Goal: Task Accomplishment & Management: Manage account settings

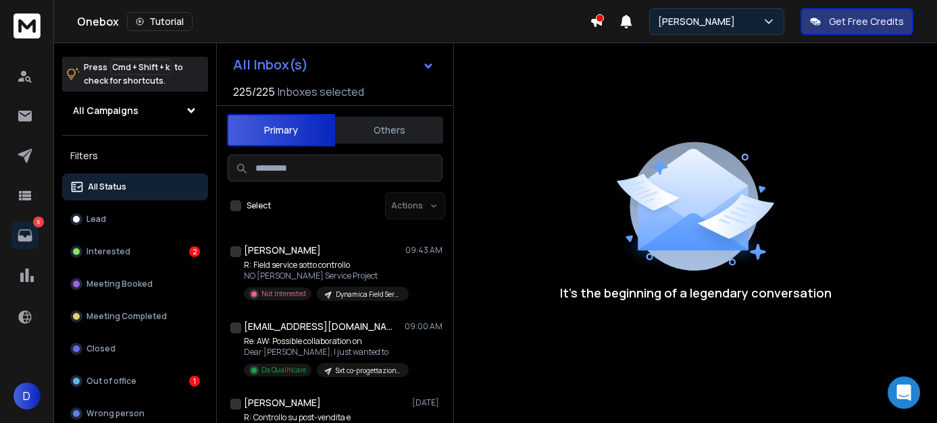
click at [740, 31] on button "[PERSON_NAME]" at bounding box center [716, 21] width 135 height 27
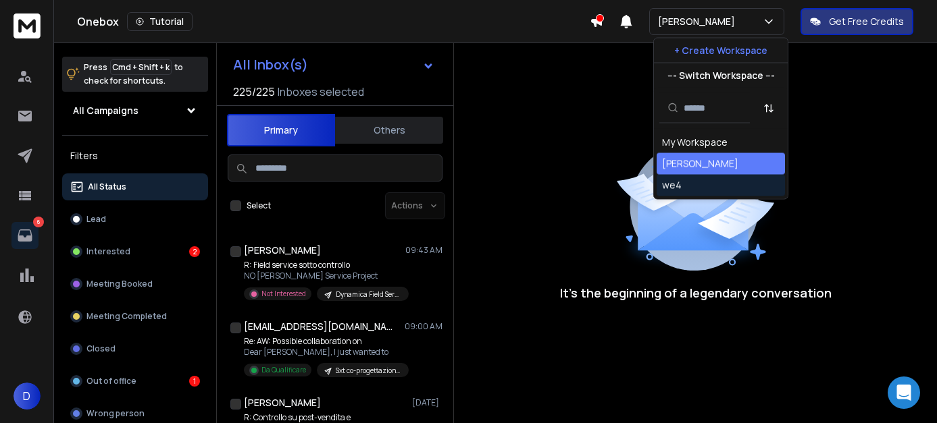
click at [696, 187] on div "we4" at bounding box center [720, 186] width 128 height 22
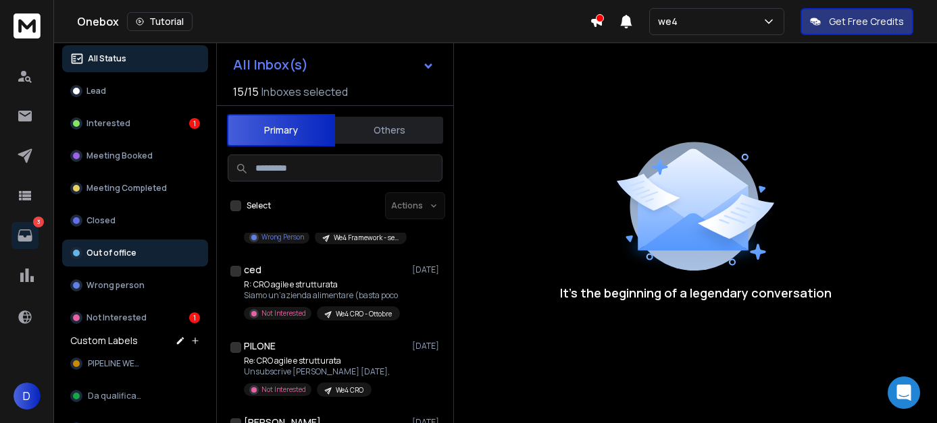
scroll to position [157, 0]
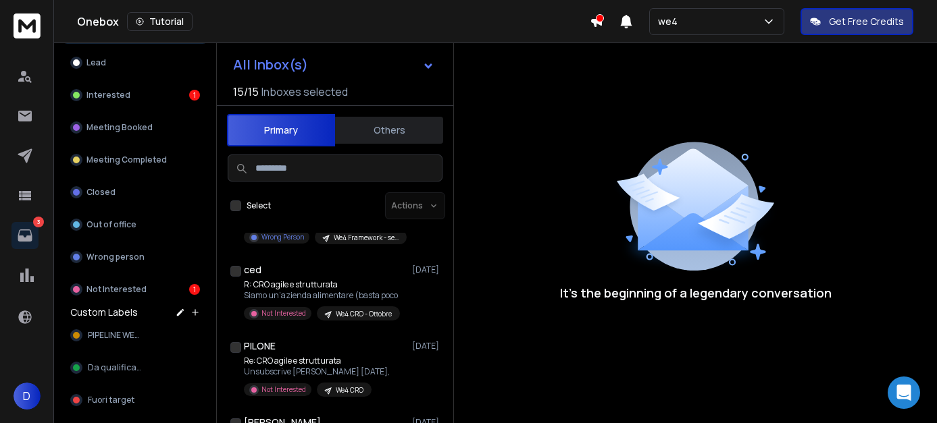
click at [126, 367] on span "Da qualificare" at bounding box center [116, 368] width 57 height 11
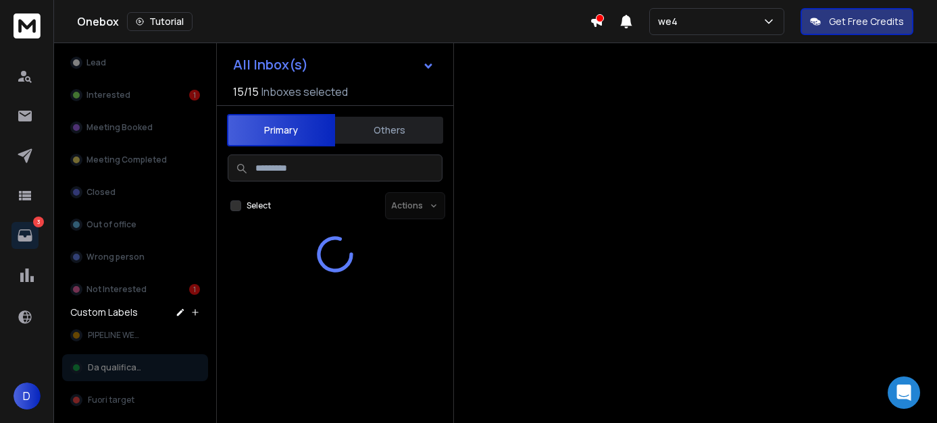
scroll to position [0, 0]
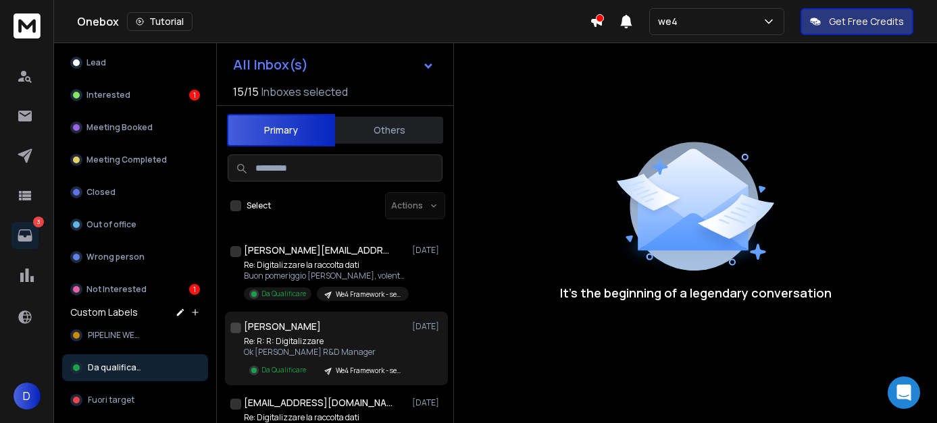
click at [368, 340] on p "Re: R: R: Digitalizzare" at bounding box center [325, 341] width 162 height 11
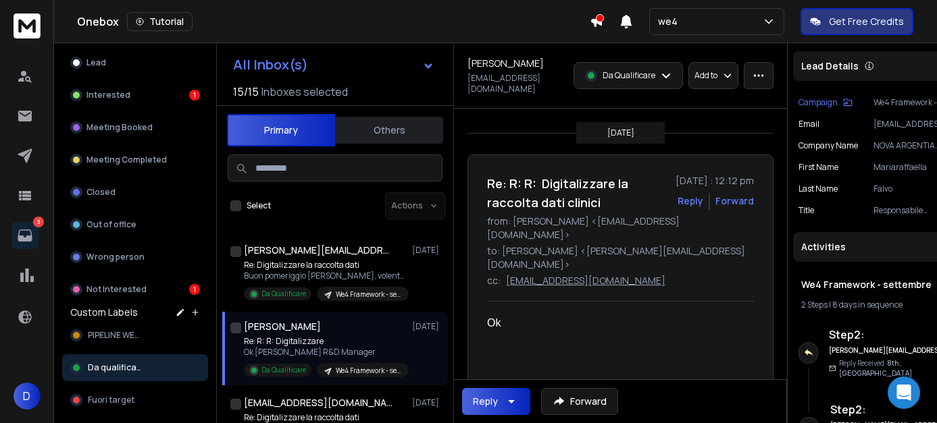
click at [669, 72] on div "Da Qualificare" at bounding box center [628, 76] width 108 height 26
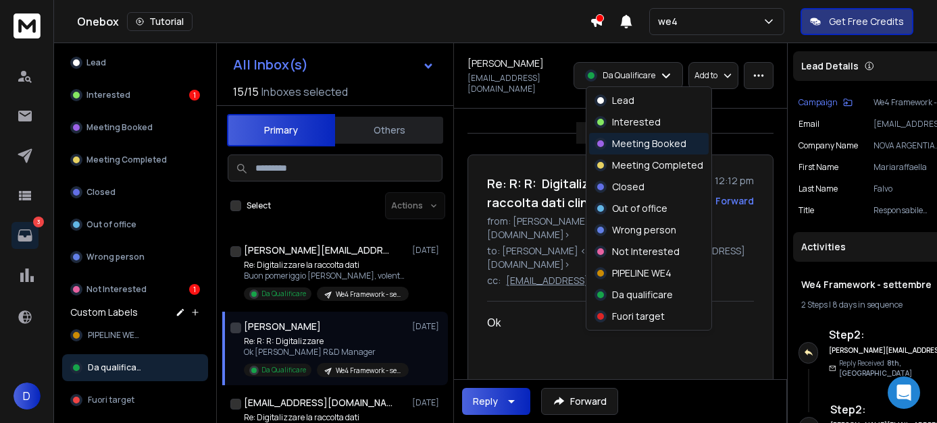
click at [646, 145] on p "Meeting Booked" at bounding box center [649, 144] width 74 height 14
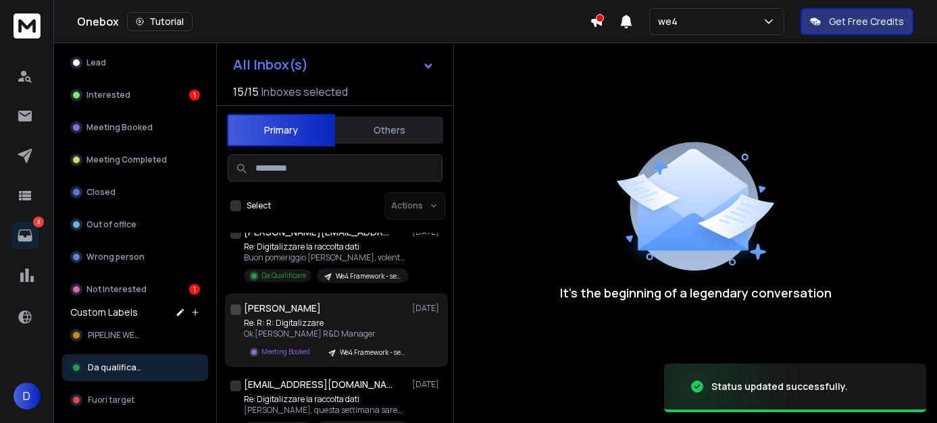
scroll to position [5, 0]
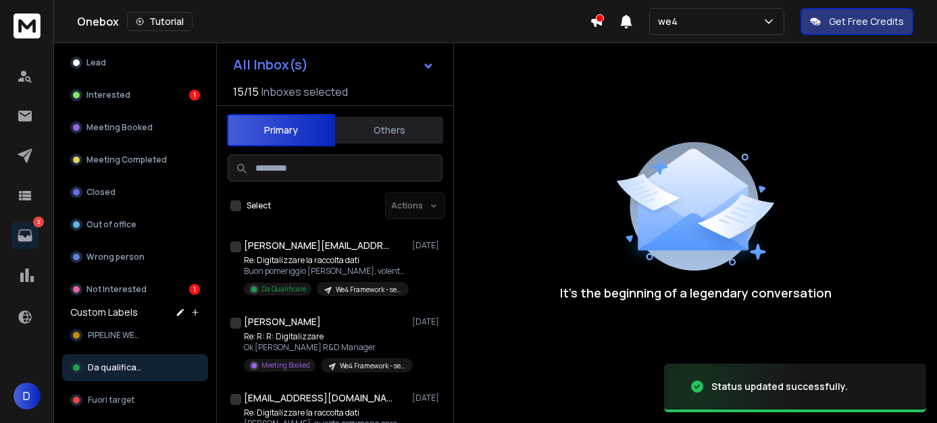
click at [550, 306] on div "It’s the beginning of a legendary conversation" at bounding box center [695, 223] width 483 height 360
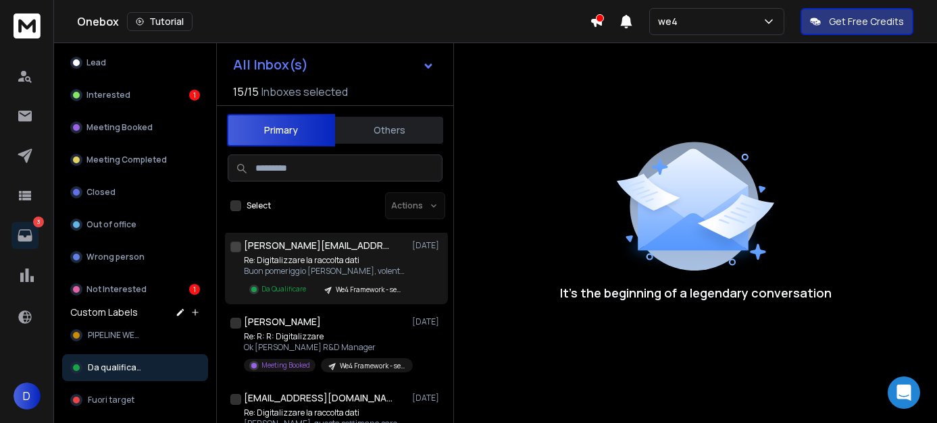
click at [407, 261] on div "Re: Digitalizzare la raccolta dati Buon pomeriggio Joe, volentieri, sentiamoci …" at bounding box center [326, 275] width 165 height 41
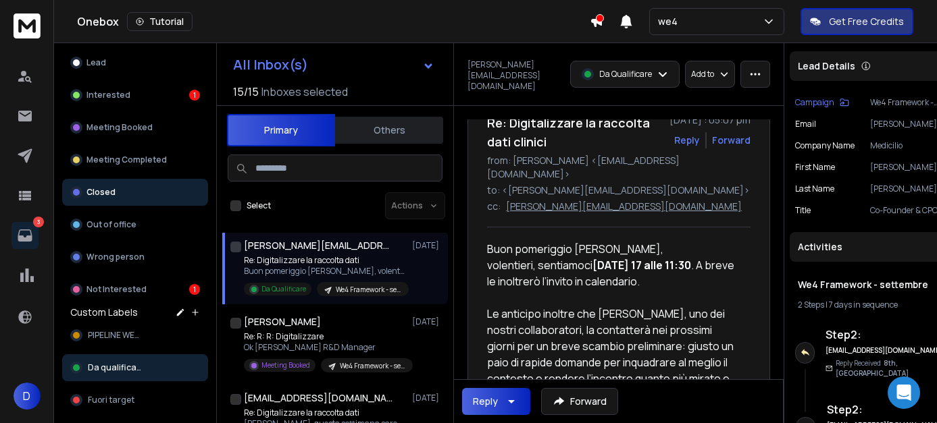
scroll to position [0, 0]
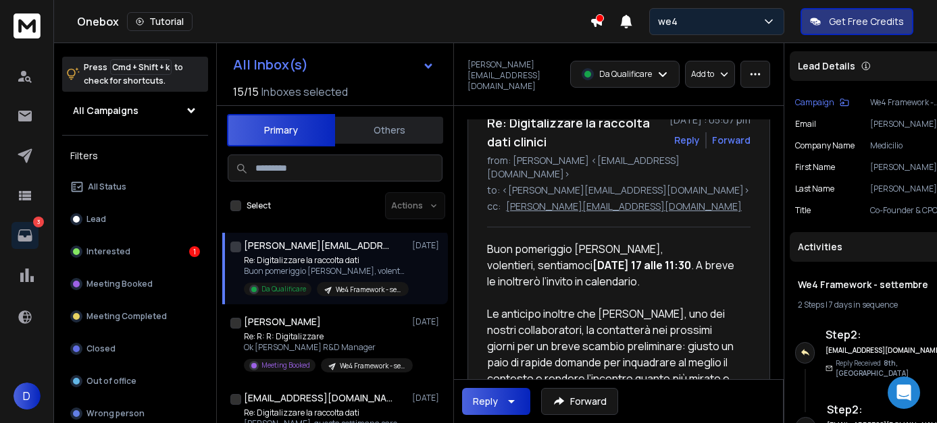
click at [741, 10] on button "we4" at bounding box center [716, 21] width 135 height 27
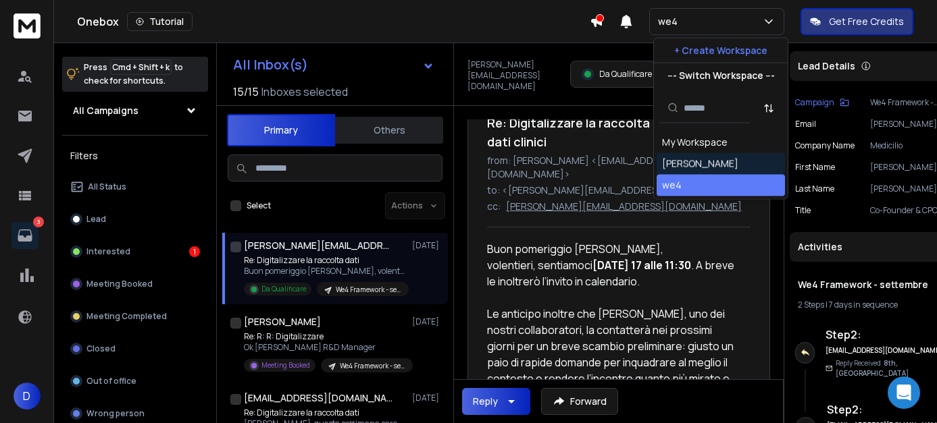
click at [677, 165] on div "Davide Gulin" at bounding box center [700, 164] width 76 height 14
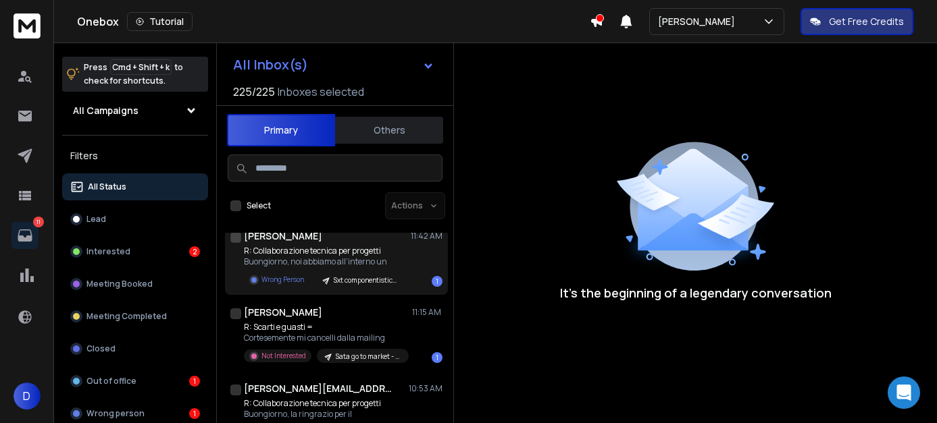
scroll to position [9, 0]
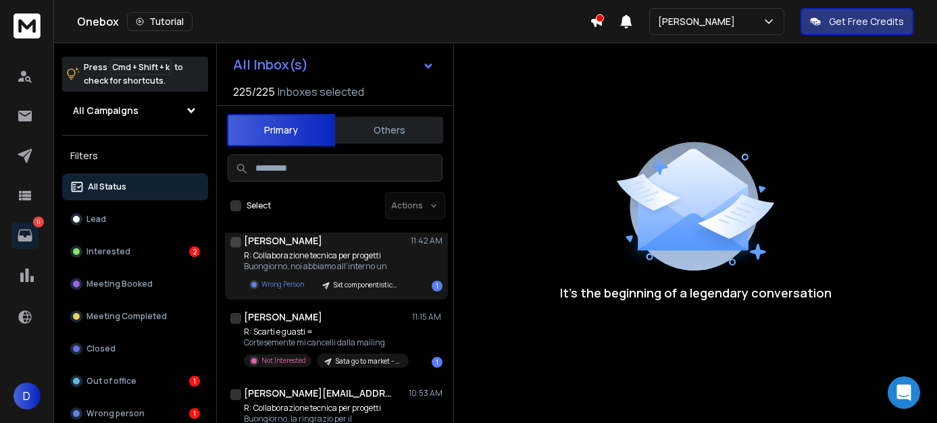
click at [405, 273] on div "R: Collaborazione tecnica per progetti Buongiorno, noi abbiamo all’interno un W…" at bounding box center [325, 271] width 163 height 41
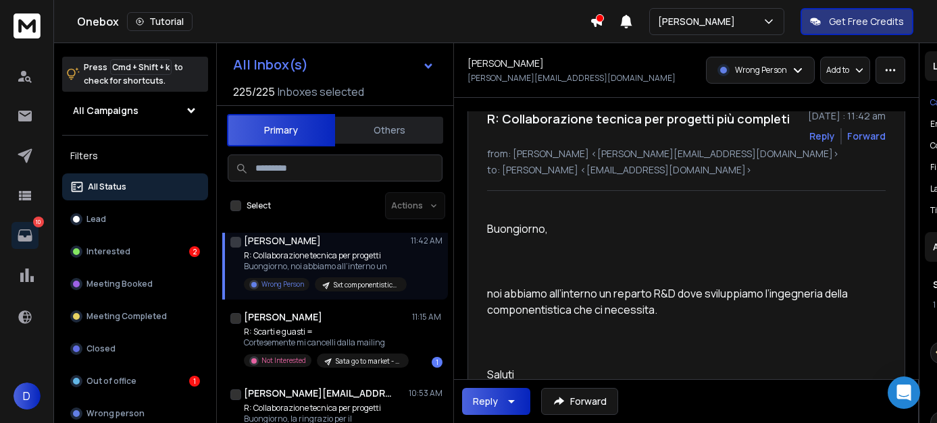
scroll to position [155, 0]
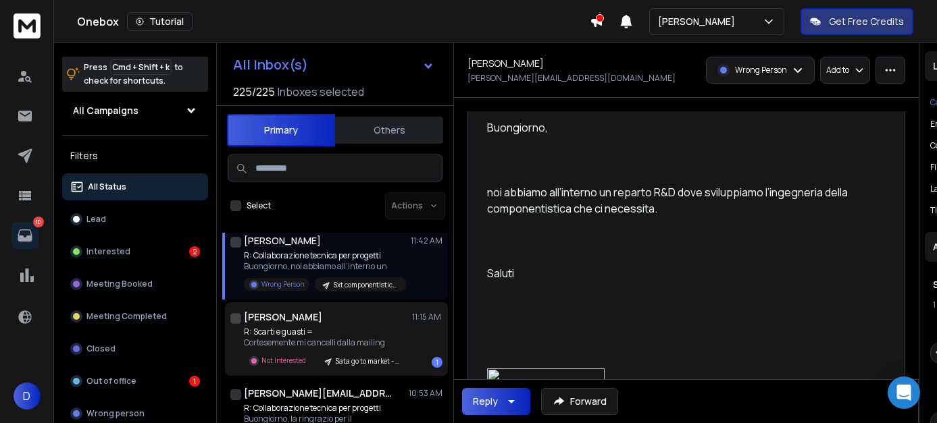
click at [400, 315] on div "Fabrizio Meleddu 11:15 AM" at bounding box center [343, 318] width 199 height 14
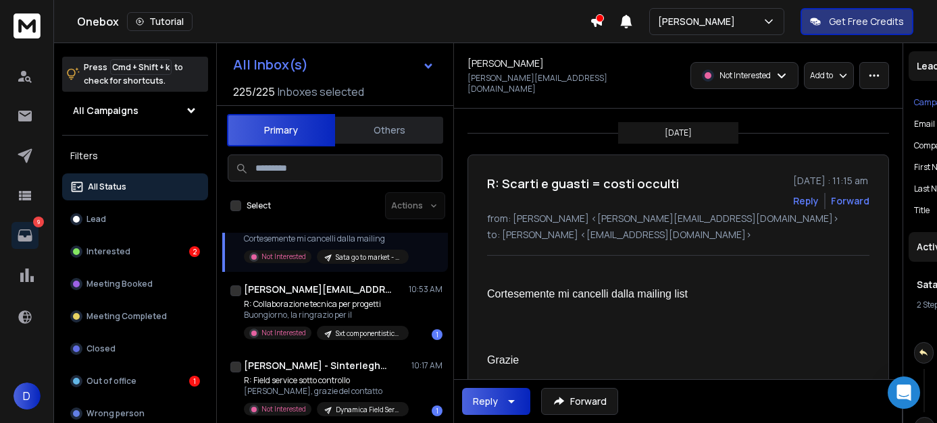
scroll to position [115, 0]
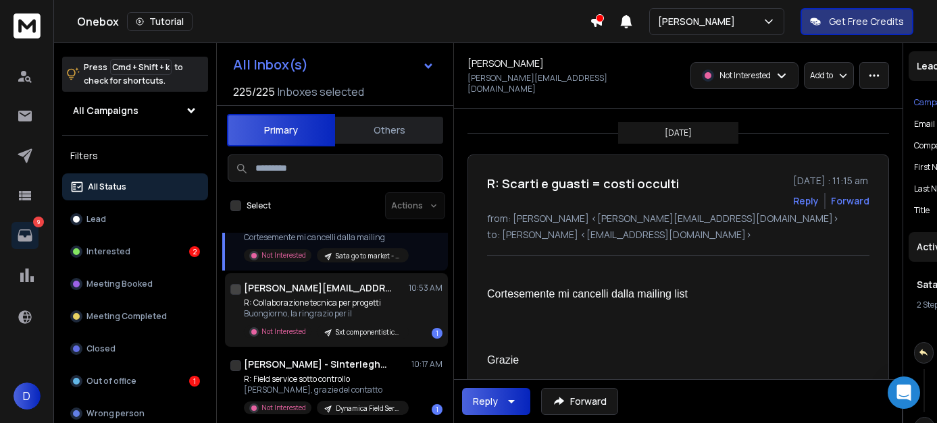
click at [392, 307] on p "R: Collaborazione tecnica per progetti" at bounding box center [325, 303] width 162 height 11
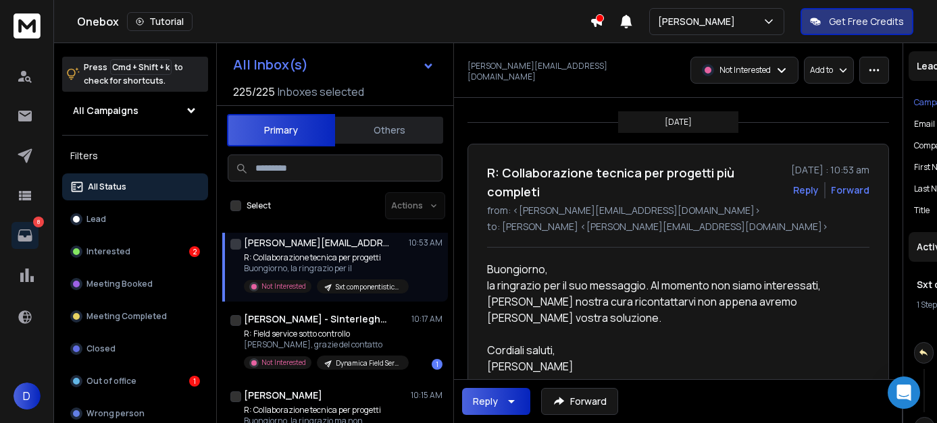
scroll to position [49, 0]
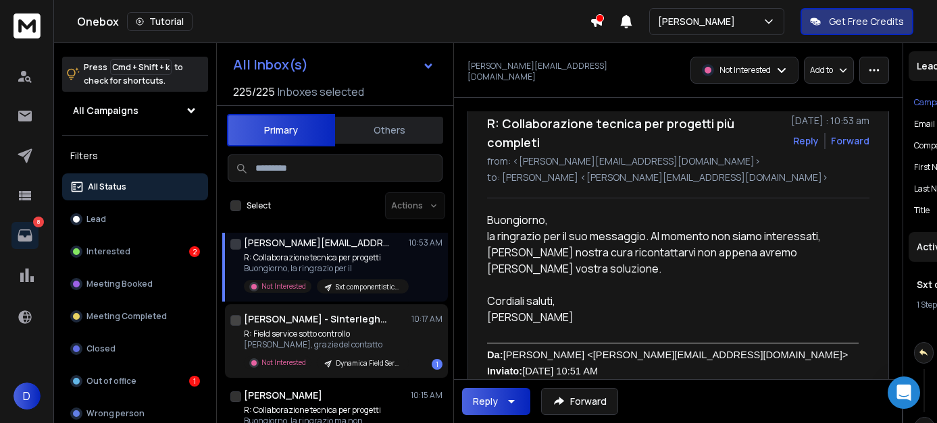
click at [408, 340] on div "R: Field service sotto controllo Buongiorno Edoardo, grazie del contatto Not In…" at bounding box center [326, 349] width 165 height 41
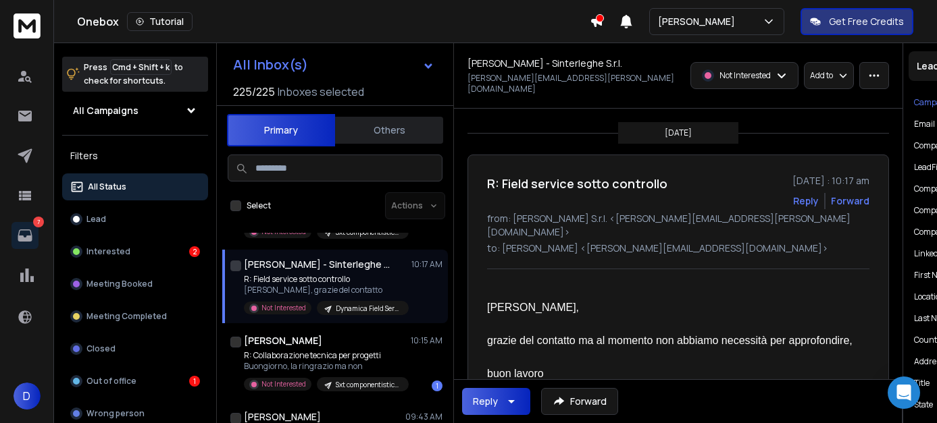
scroll to position [35, 0]
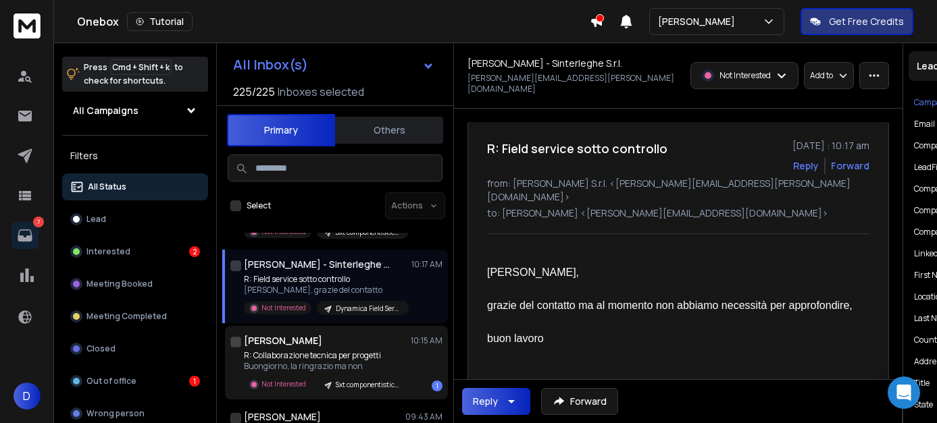
click at [375, 361] on p "Buongiorno, la ringrazio ma non" at bounding box center [325, 366] width 162 height 11
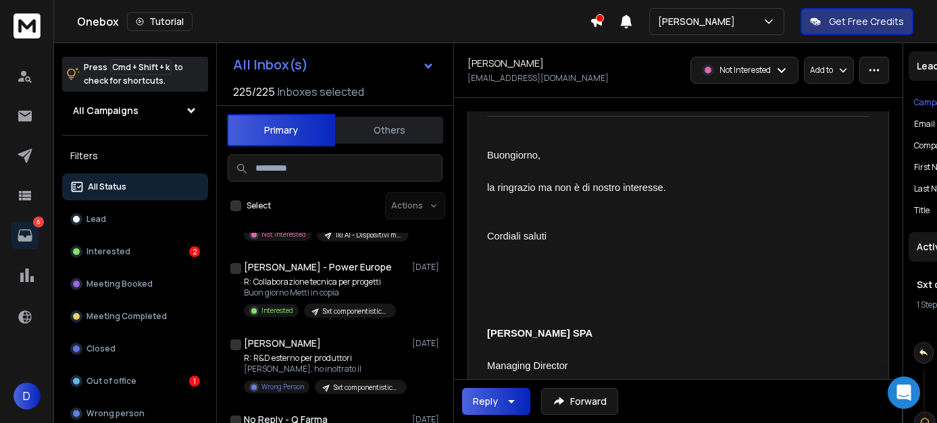
scroll to position [1206, 0]
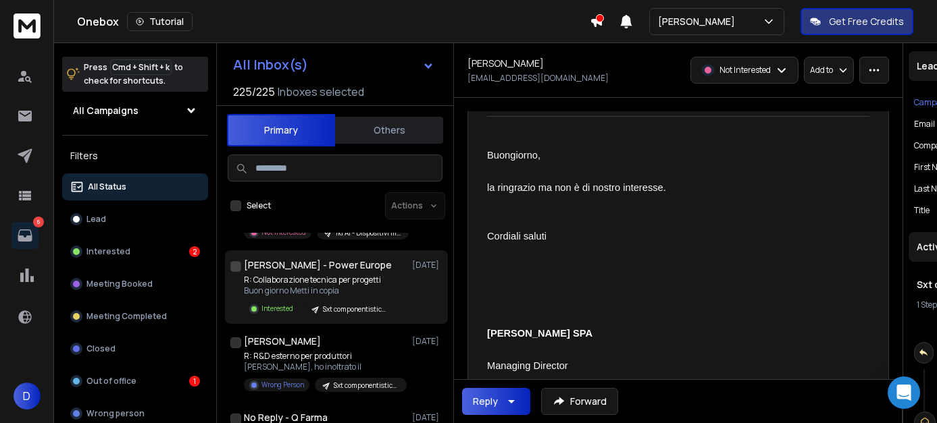
click at [394, 282] on p "R: Collaborazione tecnica per progetti" at bounding box center [320, 280] width 152 height 11
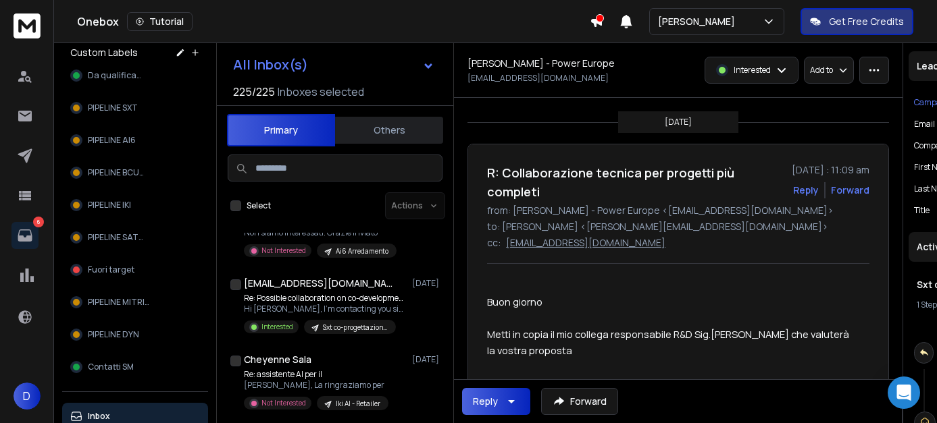
scroll to position [422, 0]
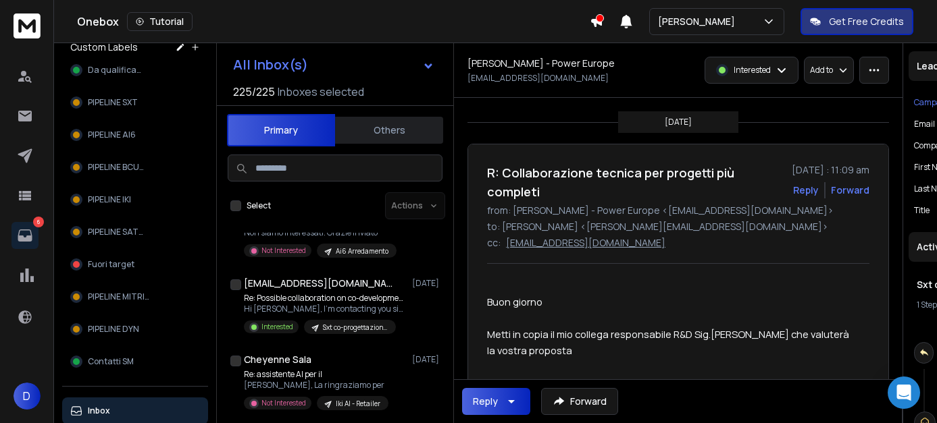
click at [130, 65] on span "Da qualificare" at bounding box center [116, 70] width 57 height 11
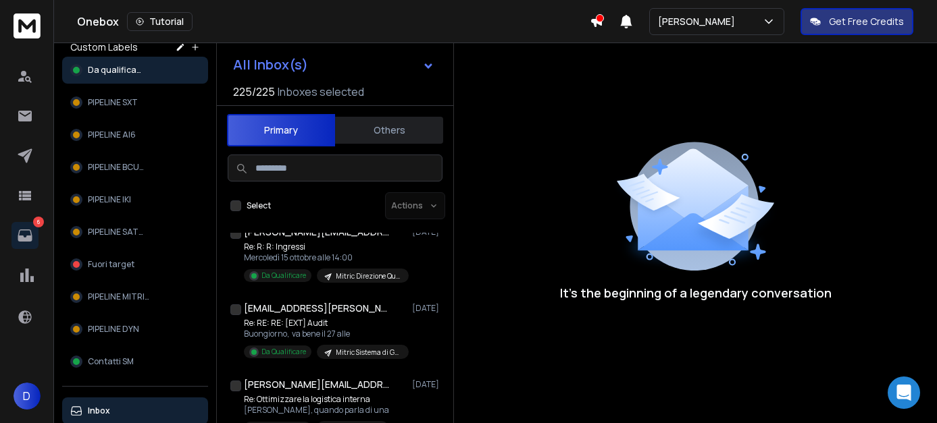
scroll to position [157, 0]
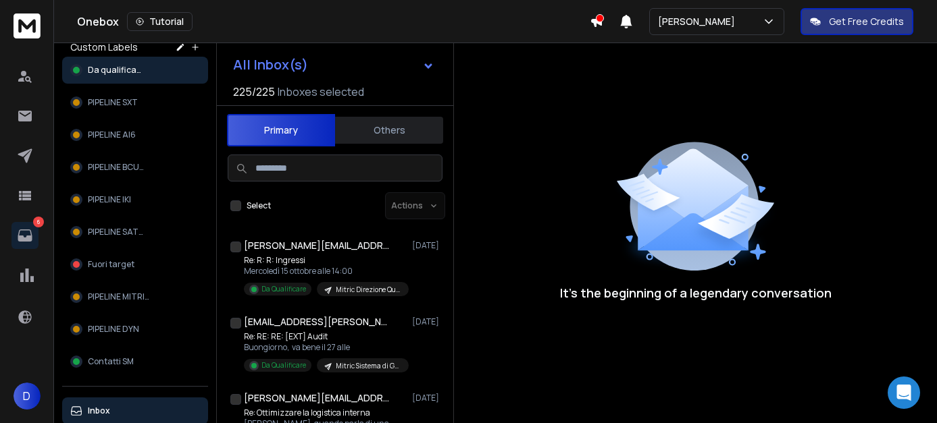
click at [526, 301] on div "It’s the beginning of a legendary conversation" at bounding box center [695, 223] width 483 height 360
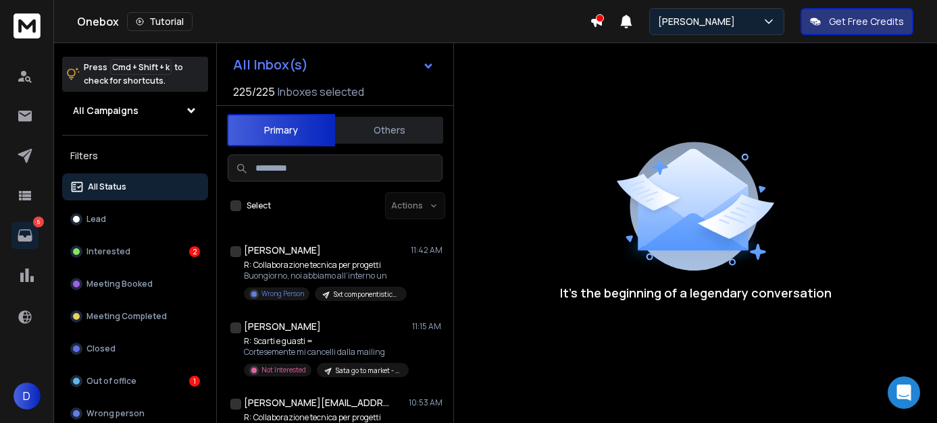
click at [729, 31] on button "[PERSON_NAME]" at bounding box center [716, 21] width 135 height 27
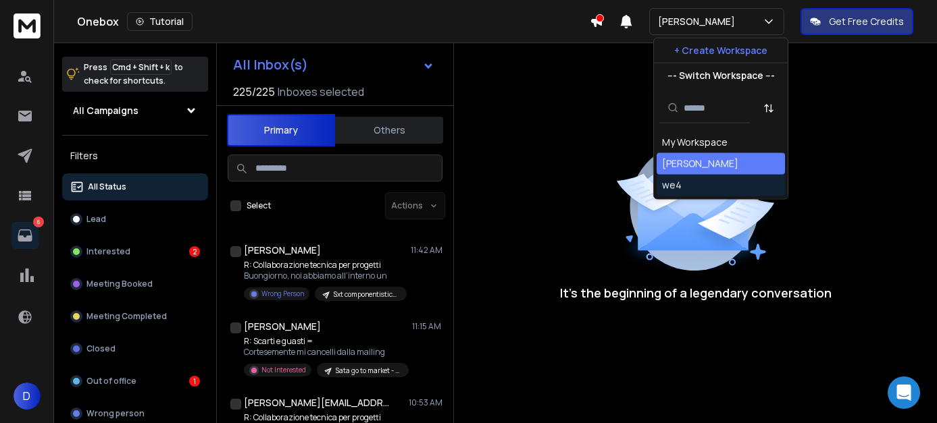
click at [712, 184] on div "we4" at bounding box center [720, 186] width 128 height 22
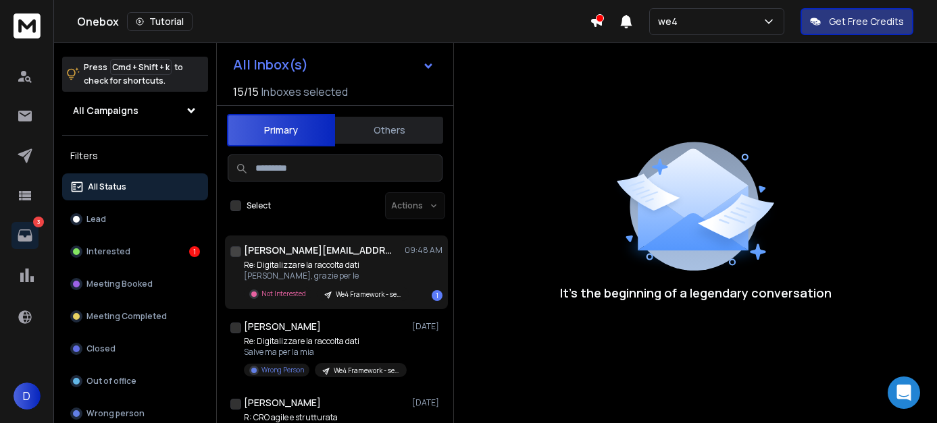
click at [373, 255] on h1 "fabrizio.dabate@lampovet.com" at bounding box center [318, 251] width 149 height 14
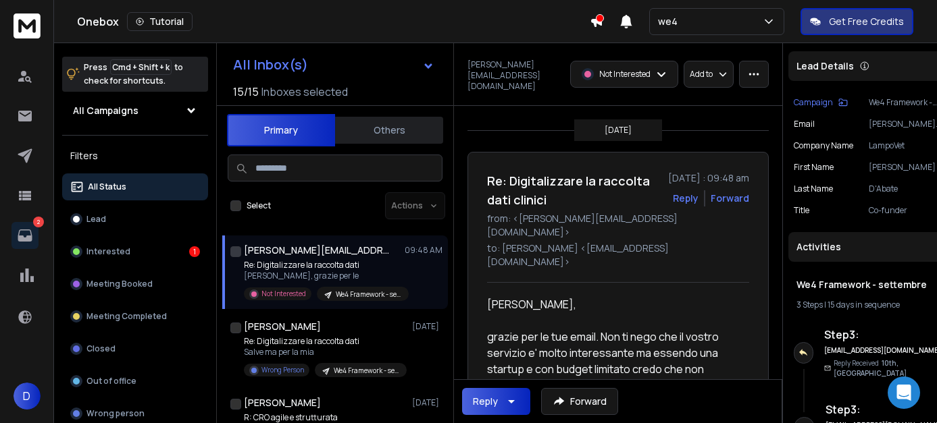
click at [760, 68] on icon "button" at bounding box center [754, 74] width 12 height 12
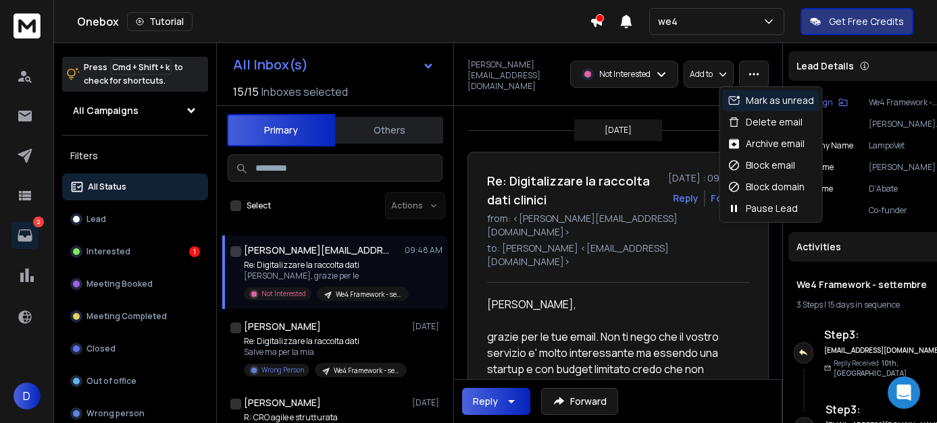
click at [776, 101] on div "Mark as unread" at bounding box center [771, 101] width 86 height 14
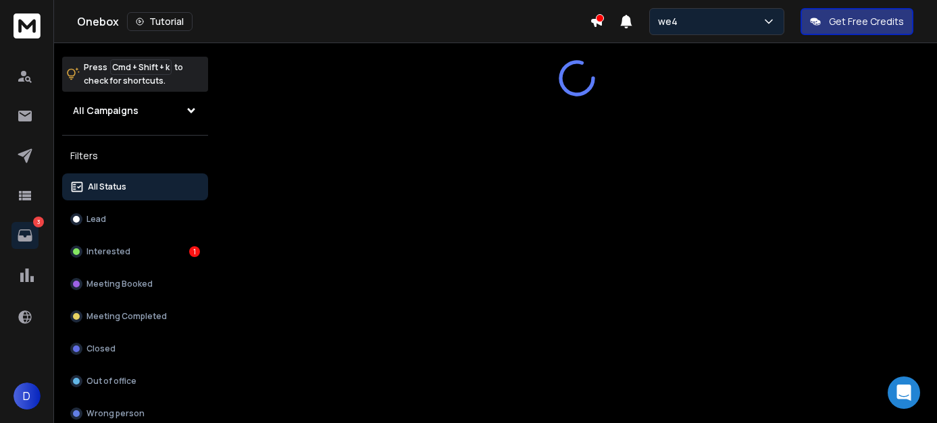
click at [707, 25] on div "we4" at bounding box center [717, 22] width 118 height 14
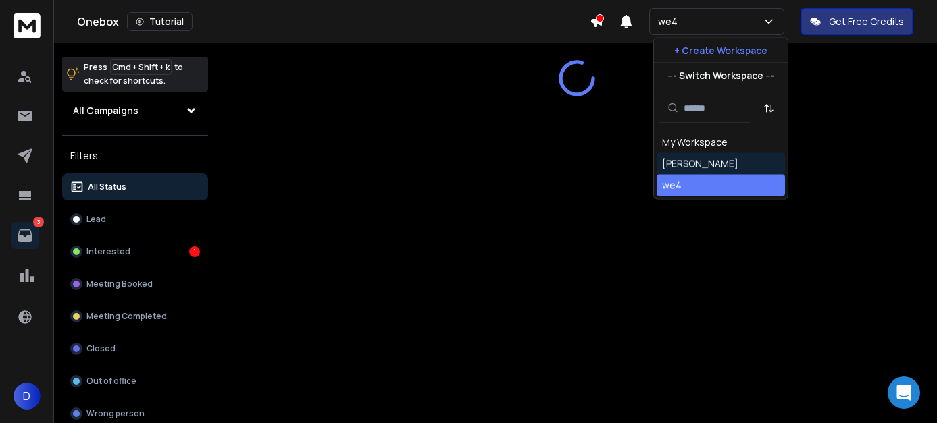
click at [700, 160] on div "[PERSON_NAME]" at bounding box center [700, 164] width 76 height 14
